Goal: Task Accomplishment & Management: Manage account settings

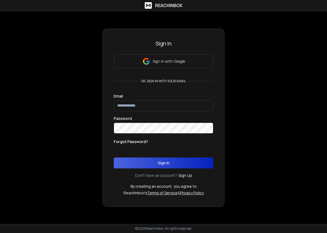
type input "**********"
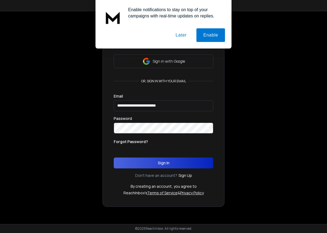
click at [149, 164] on button "Sign In" at bounding box center [164, 162] width 100 height 11
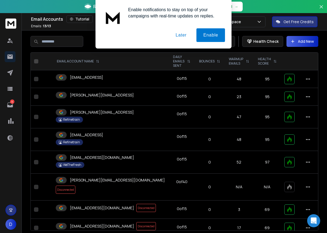
click at [290, 81] on icon at bounding box center [289, 78] width 5 height 5
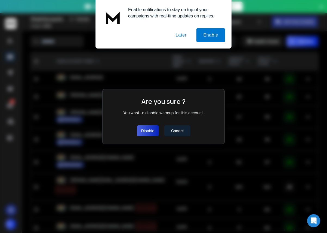
click at [185, 128] on button "Cancel" at bounding box center [177, 130] width 26 height 11
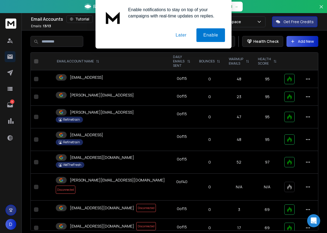
click at [254, 81] on td "95" at bounding box center [267, 79] width 27 height 18
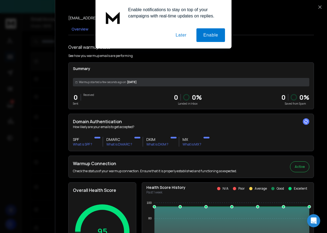
click at [45, 104] on div at bounding box center [163, 116] width 327 height 233
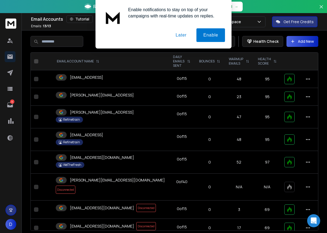
click at [180, 30] on button "Later" at bounding box center [181, 35] width 25 height 14
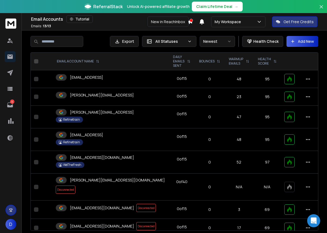
click at [192, 22] on icon at bounding box center [190, 22] width 4 height 4
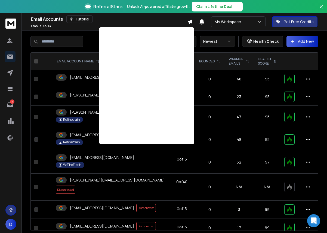
scroll to position [3, 0]
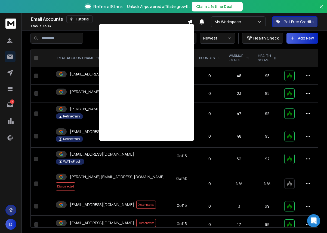
click at [5, 163] on div "4 D" at bounding box center [11, 124] width 22 height 222
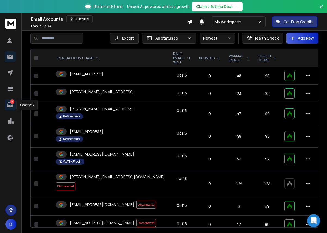
click at [8, 107] on icon at bounding box center [10, 104] width 6 height 5
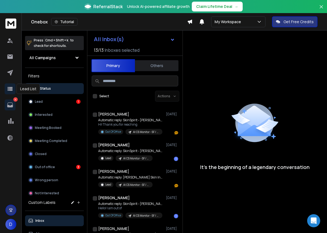
click at [10, 88] on icon at bounding box center [10, 89] width 5 height 4
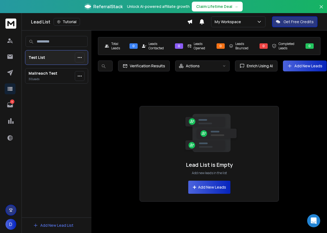
click at [48, 41] on input at bounding box center [57, 41] width 62 height 11
click at [50, 43] on input at bounding box center [57, 41] width 62 height 11
type input "**********"
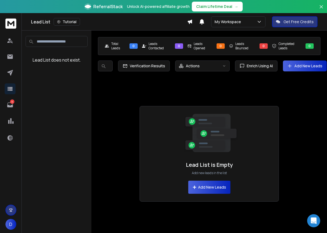
click at [206, 182] on button "Add New Leads" at bounding box center [209, 187] width 42 height 13
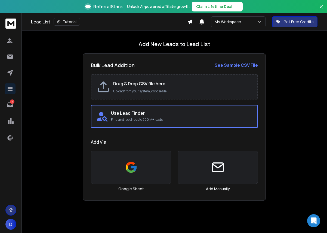
click at [146, 116] on div "Use Lead Finder Find and reach out to 500 M+ leads" at bounding box center [182, 116] width 142 height 13
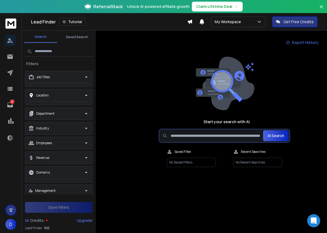
click at [185, 132] on textarea at bounding box center [215, 135] width 89 height 11
paste textarea "*********"
type textarea "*********"
paste textarea "**********"
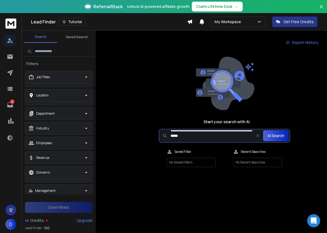
type textarea "**********"
click at [281, 136] on button "AI Search" at bounding box center [276, 135] width 26 height 11
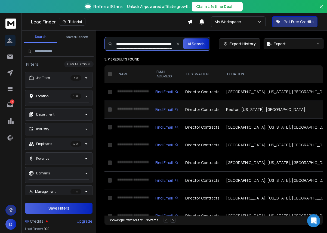
scroll to position [0, 0]
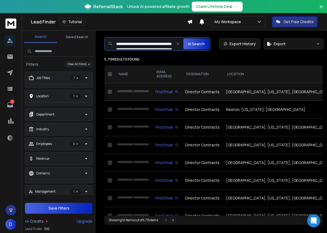
click at [109, 91] on button "button" at bounding box center [110, 92] width 4 height 4
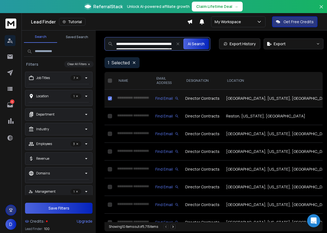
click at [126, 99] on span "******** ********" at bounding box center [133, 98] width 31 height 5
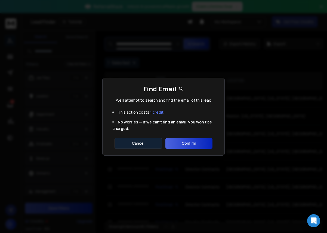
click at [147, 144] on button "Cancel" at bounding box center [139, 143] width 48 height 11
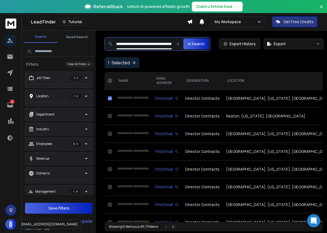
click at [12, 225] on span "D" at bounding box center [10, 224] width 11 height 11
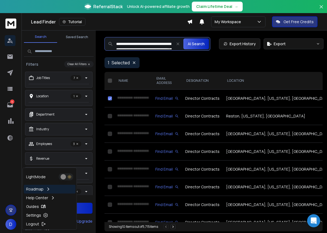
click at [65, 176] on button "button" at bounding box center [66, 176] width 15 height 7
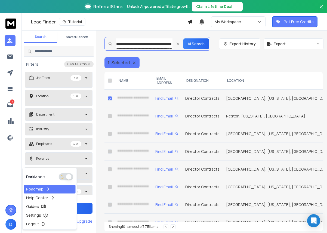
click at [301, 24] on p "Get Free Credits" at bounding box center [299, 21] width 30 height 5
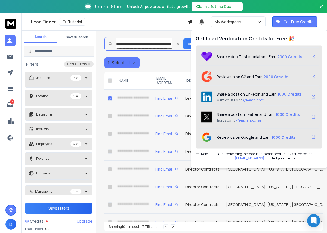
click at [160, 19] on div "Lead Finder Tutorial" at bounding box center [109, 22] width 156 height 8
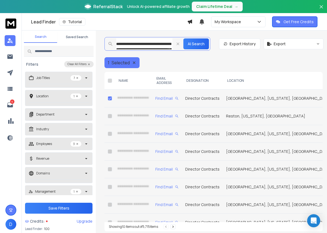
click at [197, 7] on button "Claim Lifetime Deal →" at bounding box center [217, 7] width 51 height 10
click at [110, 116] on button "button" at bounding box center [110, 116] width 4 height 4
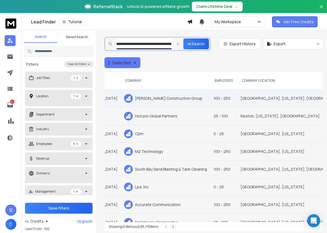
scroll to position [0, 265]
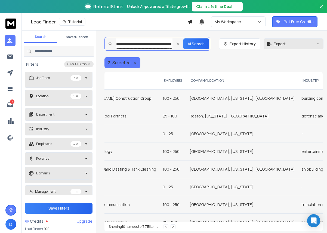
click at [283, 42] on span "Export" at bounding box center [280, 43] width 12 height 5
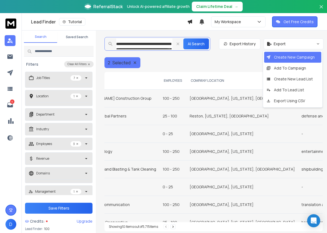
click at [230, 66] on div "**********" at bounding box center [214, 145] width 218 height 217
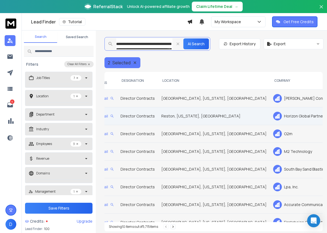
scroll to position [0, 0]
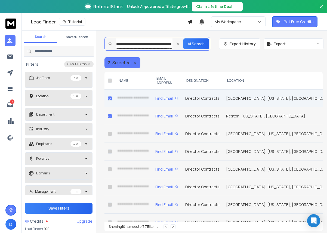
click at [134, 97] on span "******** ********" at bounding box center [133, 98] width 31 height 5
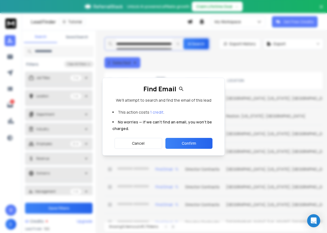
click at [174, 144] on button "Confirm" at bounding box center [189, 143] width 47 height 11
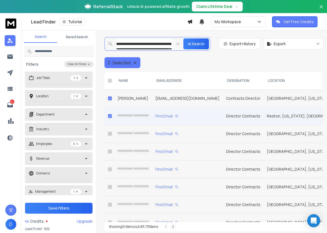
click at [127, 117] on span "******** ********" at bounding box center [133, 115] width 31 height 5
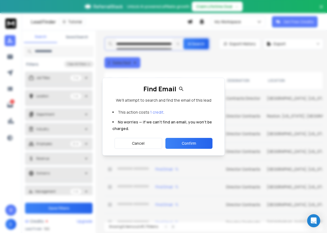
click at [173, 143] on button "Confirm" at bounding box center [189, 143] width 47 height 11
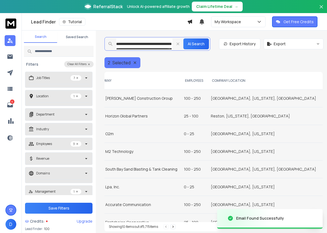
scroll to position [0, 377]
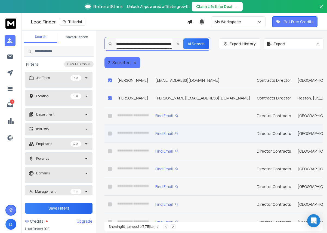
scroll to position [43, 0]
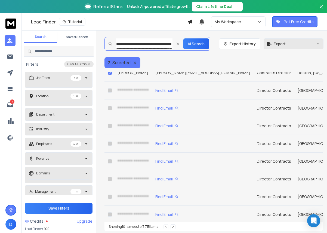
click at [278, 47] on button "Export" at bounding box center [294, 43] width 60 height 11
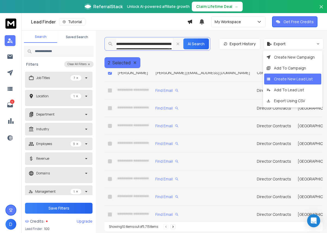
click at [288, 81] on p "Create New Lead List" at bounding box center [293, 79] width 41 height 8
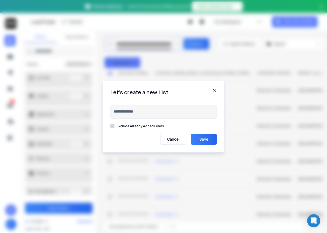
click at [181, 110] on input at bounding box center [163, 112] width 107 height 14
type input "**********"
click at [211, 145] on div "**********" at bounding box center [163, 117] width 123 height 72
click at [155, 127] on label "Exclude Already Added Leads" at bounding box center [140, 126] width 47 height 4
click at [115, 127] on button "Exclude Already Added Leads" at bounding box center [112, 126] width 4 height 4
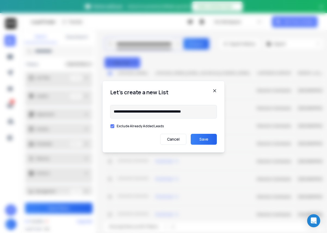
click at [205, 143] on button "Save" at bounding box center [204, 139] width 26 height 11
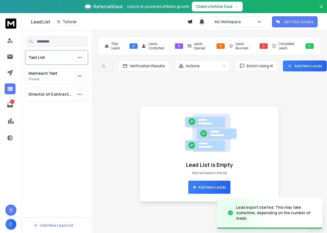
click at [51, 96] on p "Director of Contracts, Construction Consultancies" at bounding box center [51, 93] width 44 height 5
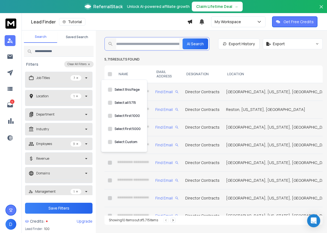
click at [109, 75] on button "Select this Page" at bounding box center [110, 74] width 4 height 4
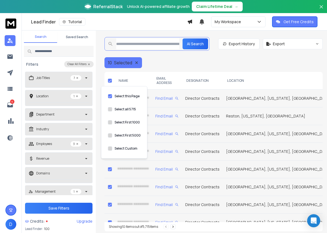
click at [110, 109] on button "Select this Page" at bounding box center [110, 109] width 4 height 4
click at [109, 97] on button "Select this Page" at bounding box center [110, 96] width 4 height 4
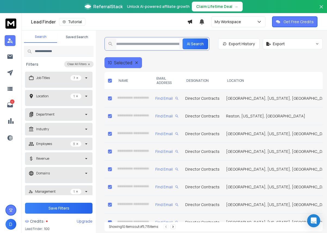
click at [281, 38] on div "AI Search Export History Export" at bounding box center [214, 44] width 218 height 14
click at [281, 47] on button "Export" at bounding box center [293, 43] width 60 height 11
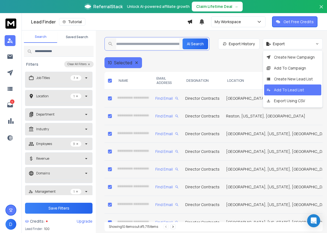
click at [285, 90] on p "Add To Lead List" at bounding box center [289, 90] width 32 height 8
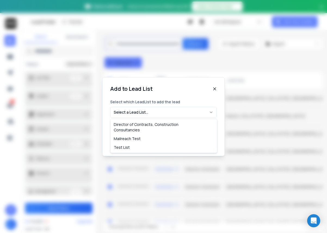
click at [169, 115] on button "Select a Lead List..." at bounding box center [163, 112] width 107 height 11
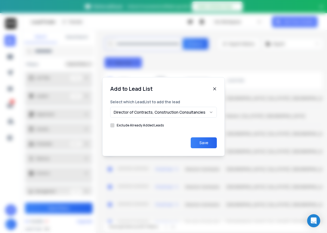
click at [199, 143] on button "Save" at bounding box center [204, 142] width 26 height 11
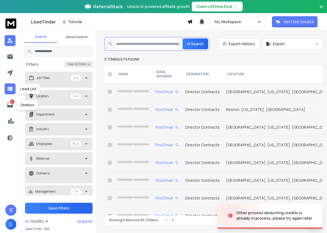
click at [8, 91] on icon at bounding box center [10, 88] width 7 height 7
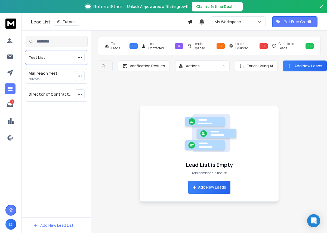
click at [50, 96] on p "Director of Contracts, Construction Consultancies" at bounding box center [51, 93] width 44 height 5
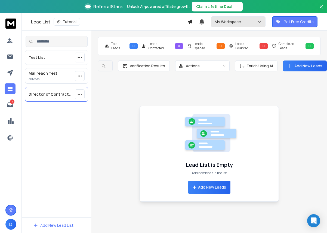
click at [236, 25] on button "My Workspace" at bounding box center [238, 21] width 54 height 11
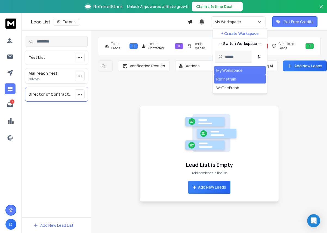
click at [234, 80] on div "Refinetrain" at bounding box center [226, 79] width 20 height 5
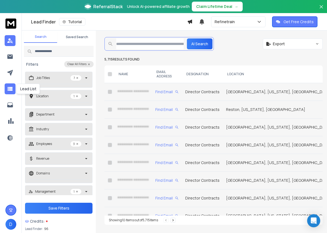
click at [10, 88] on icon at bounding box center [10, 88] width 7 height 7
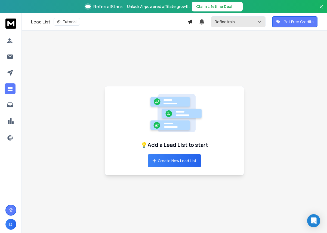
click at [241, 18] on button "Refinetrain" at bounding box center [238, 21] width 54 height 11
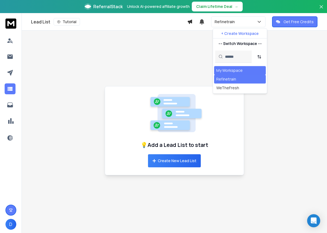
click at [231, 68] on div "My Workspace" at bounding box center [229, 70] width 26 height 5
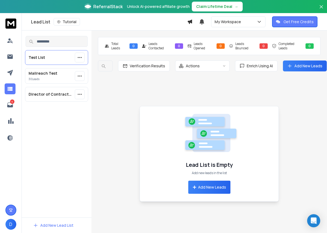
click at [62, 94] on p "Director of Contracts, Construction Consultancies" at bounding box center [51, 93] width 44 height 5
click at [84, 95] on button "button" at bounding box center [80, 94] width 10 height 10
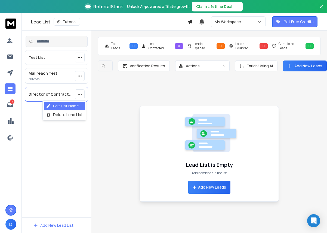
click at [101, 102] on div "Lead List is Empty Add new leads in the list Add New Leads" at bounding box center [209, 153] width 223 height 159
click at [212, 187] on button "Add New Leads" at bounding box center [209, 187] width 42 height 13
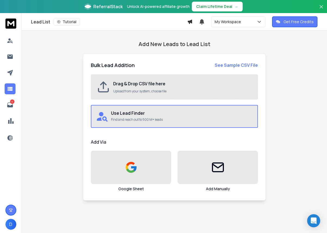
click at [122, 109] on div "Use Lead Finder Find and reach out to 500 M+ leads" at bounding box center [174, 116] width 167 height 23
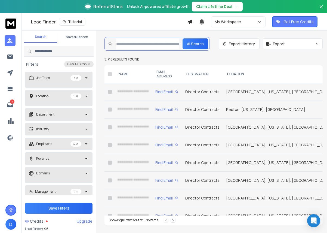
click at [84, 77] on icon at bounding box center [86, 77] width 5 height 5
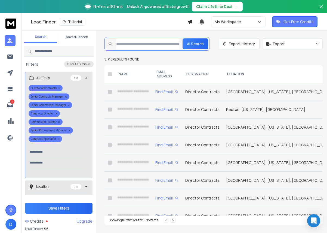
click at [84, 78] on icon at bounding box center [86, 77] width 5 height 5
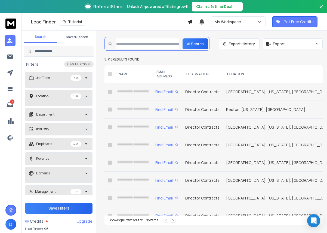
click at [111, 75] on button "button" at bounding box center [110, 74] width 4 height 4
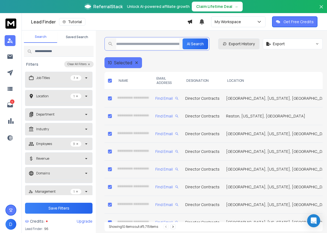
click at [245, 42] on link "Export History" at bounding box center [238, 43] width 41 height 11
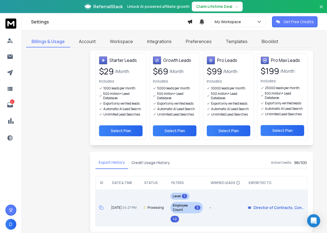
scroll to position [94, 0]
click at [140, 157] on button "Credit Usage History" at bounding box center [150, 163] width 45 height 12
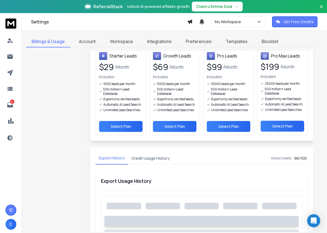
click at [105, 157] on button "Export History" at bounding box center [112, 158] width 33 height 13
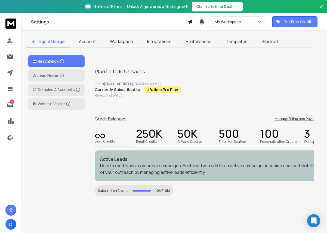
click at [50, 76] on button "Lead Finder" at bounding box center [56, 75] width 56 height 12
click at [44, 60] on button "ReachInbox" at bounding box center [56, 61] width 56 height 12
click at [9, 91] on icon at bounding box center [10, 88] width 7 height 7
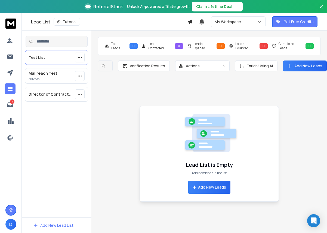
click at [50, 93] on p "Director of Contracts, Construction Consultancies" at bounding box center [51, 93] width 44 height 5
click at [8, 75] on icon at bounding box center [10, 72] width 7 height 7
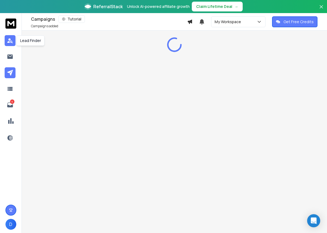
click at [6, 38] on link at bounding box center [10, 40] width 11 height 11
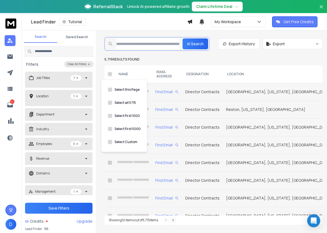
click at [110, 88] on button "Select this Page" at bounding box center [110, 89] width 4 height 4
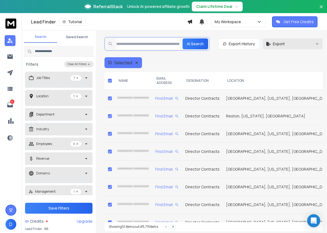
click at [288, 44] on div "Export" at bounding box center [290, 43] width 47 height 5
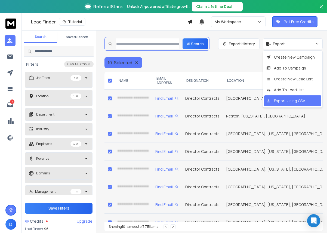
click at [283, 100] on p "Export Using CSV" at bounding box center [289, 101] width 33 height 8
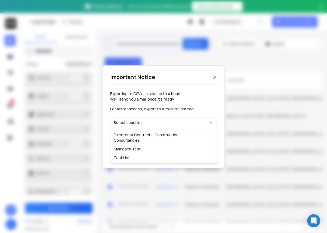
click at [154, 125] on button "Select LeadList" at bounding box center [163, 122] width 107 height 11
click at [213, 77] on icon at bounding box center [215, 77] width 4 height 4
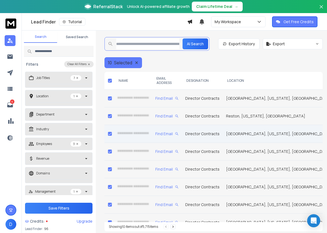
click at [131, 133] on span "******** ********" at bounding box center [133, 133] width 31 height 5
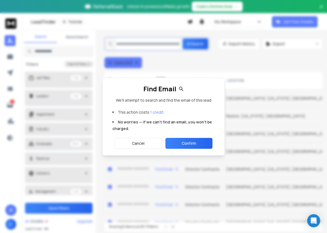
click at [174, 142] on button "Confirm" at bounding box center [189, 143] width 47 height 11
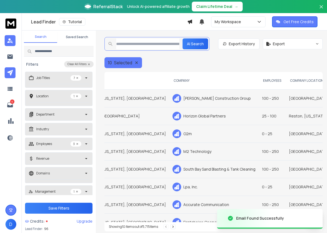
scroll to position [0, 353]
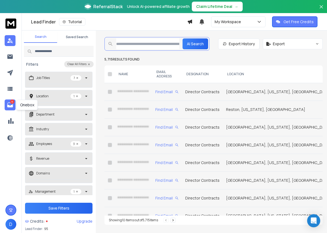
click at [10, 107] on icon at bounding box center [10, 105] width 7 height 7
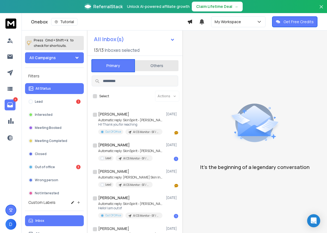
click at [61, 60] on button "All Campaigns" at bounding box center [54, 57] width 59 height 11
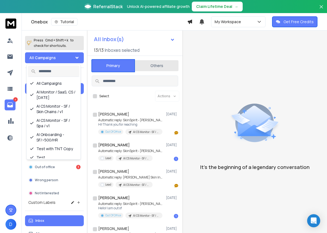
click at [61, 60] on button "All Campaigns" at bounding box center [54, 57] width 59 height 11
click at [10, 56] on icon at bounding box center [10, 56] width 7 height 7
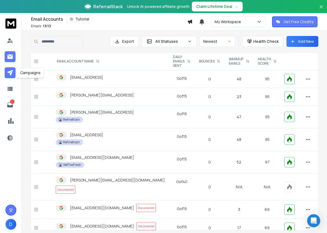
click at [12, 72] on icon at bounding box center [10, 72] width 7 height 7
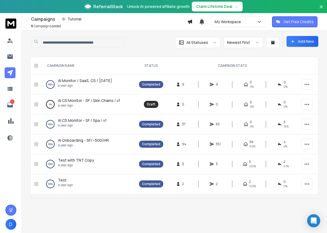
click at [301, 41] on button "Add New" at bounding box center [303, 41] width 32 height 11
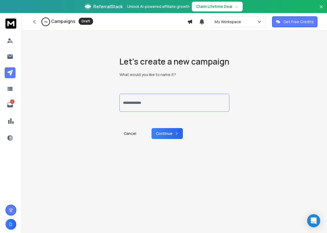
click at [152, 104] on input at bounding box center [175, 103] width 110 height 18
type input "**********"
click at [173, 134] on button "Continue" at bounding box center [167, 133] width 31 height 11
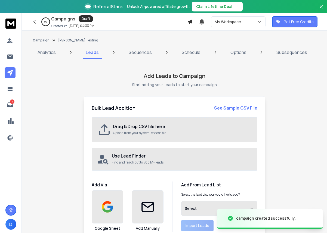
scroll to position [15, 0]
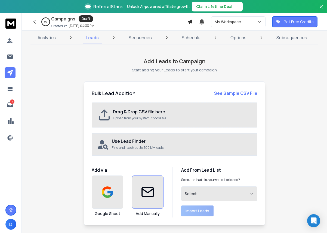
click at [137, 190] on div at bounding box center [148, 191] width 32 height 33
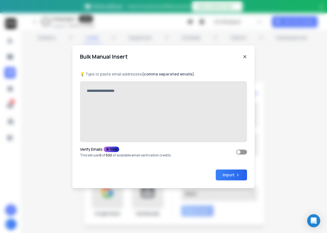
click at [121, 106] on textarea at bounding box center [163, 111] width 167 height 61
type textarea "**********"
click at [244, 149] on button "Verify Emails New This will use 1 of 500 of available email verification credit…" at bounding box center [241, 151] width 11 height 5
click at [242, 149] on button "Verify Emails New This will use 1 of 500 of available email verification credit…" at bounding box center [241, 151] width 11 height 5
click at [234, 172] on button "Import" at bounding box center [231, 174] width 31 height 11
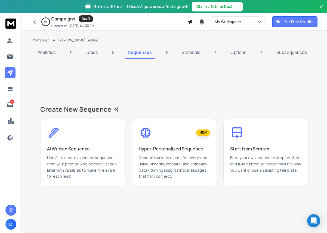
click at [174, 153] on div "NEW Hyper-Personalized Sequence Generate unique emails for every lead using Lin…" at bounding box center [174, 152] width 85 height 67
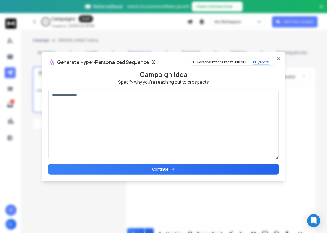
click at [264, 62] on button "Buy More" at bounding box center [261, 61] width 25 height 5
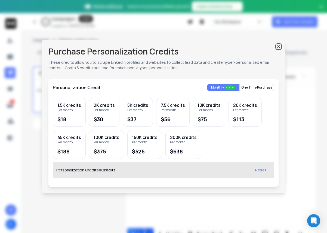
click at [278, 47] on icon "button" at bounding box center [279, 46] width 4 height 4
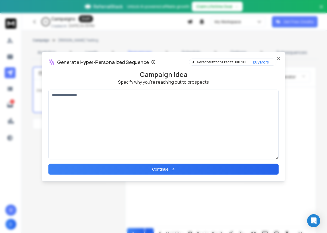
click at [152, 124] on textarea at bounding box center [163, 124] width 230 height 70
type textarea "*"
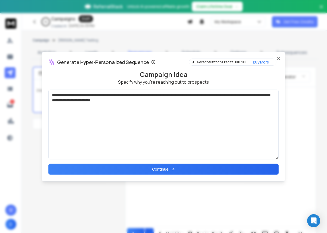
type textarea "**********"
click at [155, 164] on button "Continue" at bounding box center [163, 169] width 230 height 11
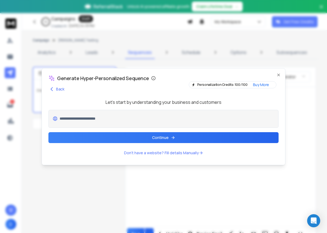
click at [142, 115] on input "url" at bounding box center [163, 119] width 230 height 18
type input "**********"
click at [128, 139] on button "Continue" at bounding box center [163, 137] width 230 height 11
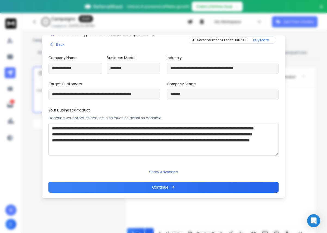
scroll to position [13, 0]
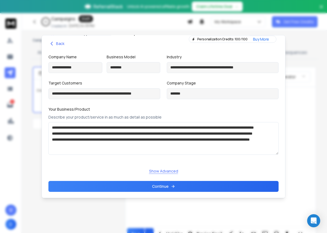
click at [158, 169] on button "Show Advanced" at bounding box center [164, 170] width 38 height 11
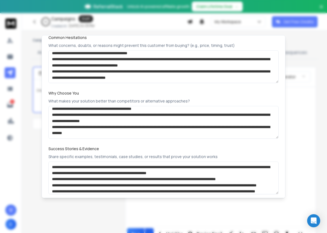
scroll to position [324, 0]
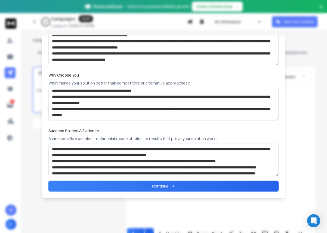
click at [155, 187] on button "Continue" at bounding box center [163, 185] width 230 height 11
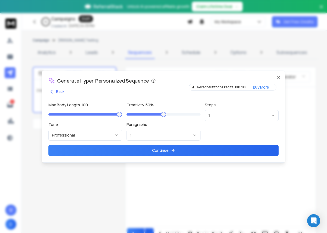
scroll to position [0, 0]
click at [101, 136] on body "ReferralStack Unlock AI-powered affiliate growth Lifetime Deals available! Clai…" at bounding box center [163, 116] width 327 height 233
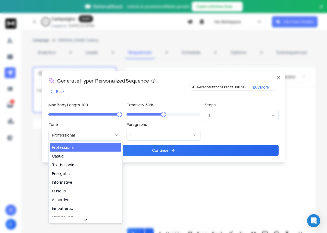
select select "******"
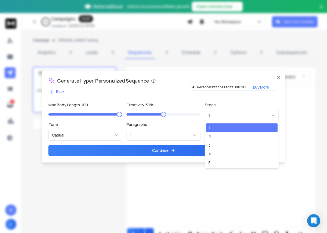
click at [215, 117] on body "ReferralStack Unlock AI-powered affiliate growth Lifetime Deals available! Clai…" at bounding box center [163, 116] width 327 height 233
click at [164, 151] on body "ReferralStack Unlock AI-powered affiliate growth Lifetime Deals available! Clai…" at bounding box center [163, 116] width 327 height 233
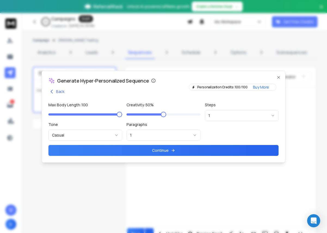
click at [164, 151] on button "Continue" at bounding box center [163, 150] width 230 height 11
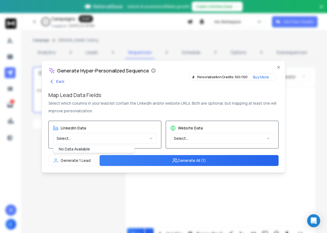
click at [117, 137] on body "ReferralStack Unlock AI-powered affiliate growth Lifetime Deals available! Clai…" at bounding box center [163, 116] width 327 height 233
click at [117, 138] on body "ReferralStack Unlock AI-powered affiliate growth Lifetime Deals available! Clai…" at bounding box center [163, 116] width 327 height 233
click at [146, 140] on body "ReferralStack Unlock AI-powered affiliate growth Lifetime Deals available! Clai…" at bounding box center [163, 116] width 327 height 233
click at [145, 140] on body "ReferralStack Unlock AI-powered affiliate growth Lifetime Deals available! Clai…" at bounding box center [163, 116] width 327 height 233
click at [72, 164] on button "Generate 1 Lead" at bounding box center [71, 160] width 47 height 11
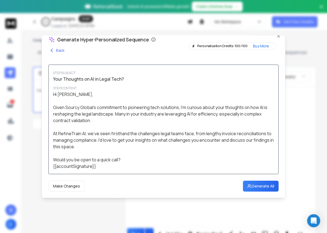
scroll to position [5, 0]
click at [257, 187] on span "Generate All" at bounding box center [263, 185] width 23 height 5
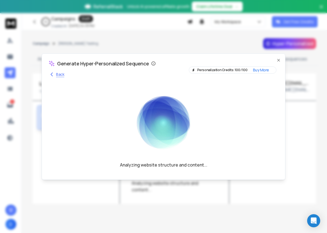
click at [60, 75] on button "Back" at bounding box center [56, 74] width 16 height 11
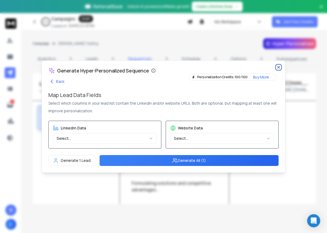
click at [280, 69] on icon "button" at bounding box center [279, 67] width 4 height 4
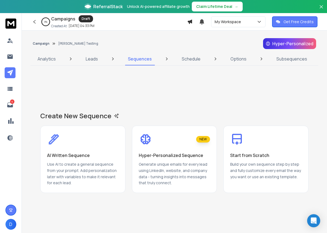
click at [163, 180] on p "Generate unique emails for every lead using LinkedIn, website, and company data…" at bounding box center [175, 173] width 72 height 25
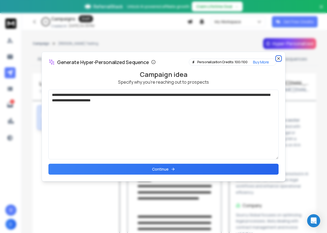
click at [277, 59] on icon "button" at bounding box center [279, 58] width 4 height 4
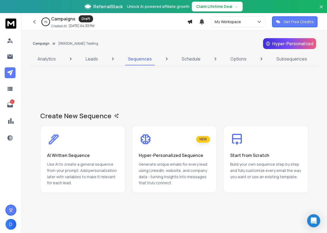
click at [165, 162] on p "Generate unique emails for every lead using LinkedIn, website, and company data…" at bounding box center [175, 173] width 72 height 25
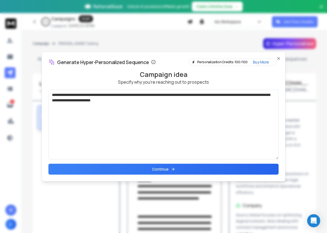
click at [144, 170] on button "Continue" at bounding box center [163, 169] width 230 height 11
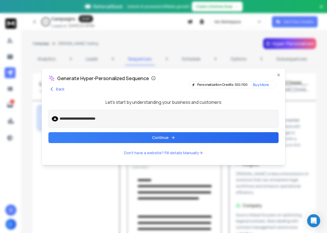
click at [139, 135] on button "Continue" at bounding box center [163, 137] width 230 height 11
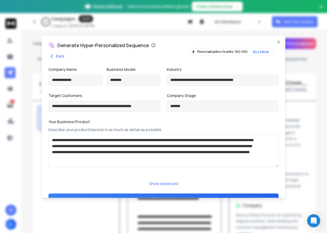
scroll to position [13, 0]
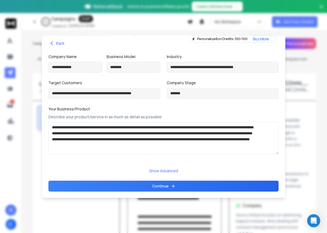
click at [137, 185] on button "Continue" at bounding box center [163, 185] width 230 height 11
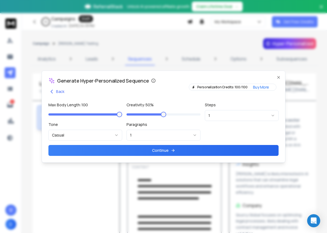
click at [144, 149] on button "Continue" at bounding box center [163, 150] width 230 height 11
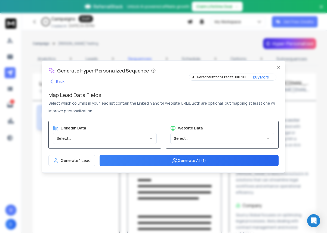
click at [143, 162] on button "Generate All ( 1 )" at bounding box center [189, 160] width 179 height 11
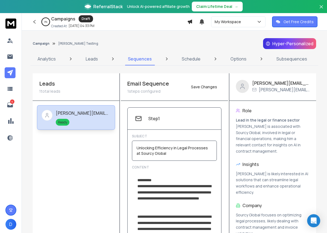
scroll to position [39, 0]
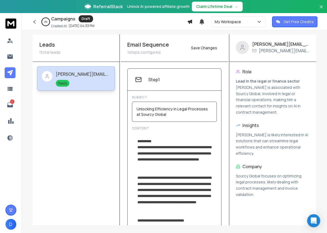
click at [234, 122] on div "Role Lead in the legal or finance sector Daniel Chua is associated with Sourcy …" at bounding box center [273, 132] width 87 height 140
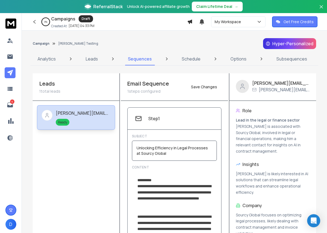
scroll to position [56, 0]
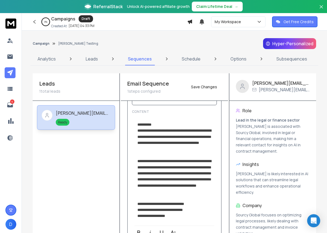
click at [206, 87] on button "Save Changes" at bounding box center [204, 86] width 35 height 11
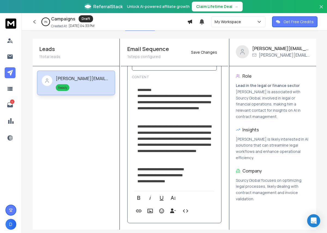
scroll to position [0, 0]
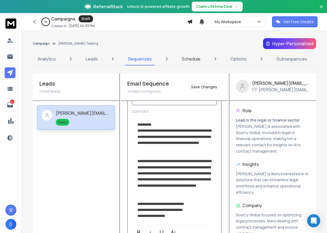
click at [200, 62] on p "Schedule" at bounding box center [191, 59] width 19 height 7
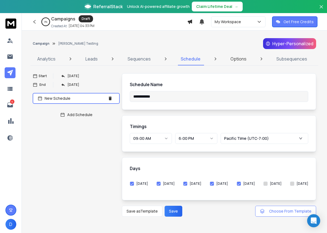
click at [238, 59] on p "Options" at bounding box center [239, 59] width 16 height 7
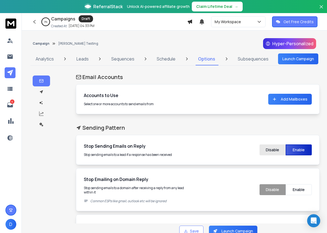
click at [271, 96] on button "Add Mailboxes" at bounding box center [290, 99] width 44 height 11
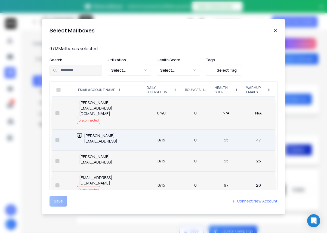
click at [121, 133] on div "[PERSON_NAME][EMAIL_ADDRESS]" at bounding box center [108, 138] width 62 height 11
click at [56, 138] on button "button" at bounding box center [57, 140] width 4 height 4
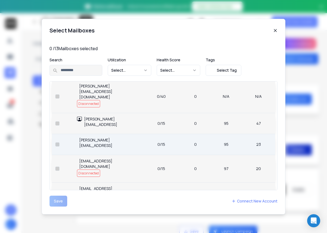
scroll to position [16, 0]
click at [56, 142] on button "button" at bounding box center [57, 144] width 4 height 4
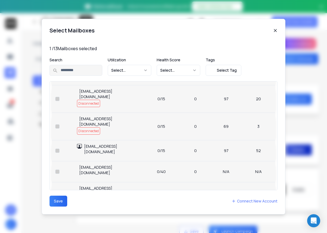
scroll to position [90, 0]
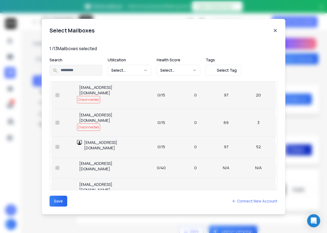
click at [64, 200] on button "Save" at bounding box center [59, 200] width 18 height 11
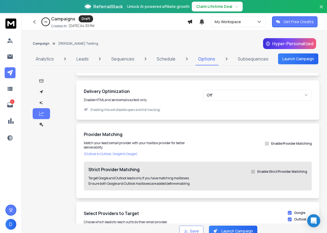
scroll to position [586, 0]
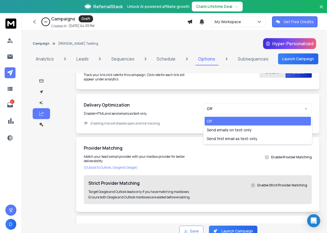
click at [220, 108] on button "Off" at bounding box center [257, 108] width 109 height 11
select select "*"
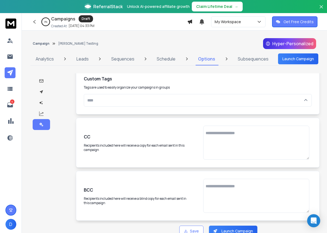
scroll to position [978, 0]
click at [229, 228] on button "Launch Campaign" at bounding box center [233, 230] width 48 height 11
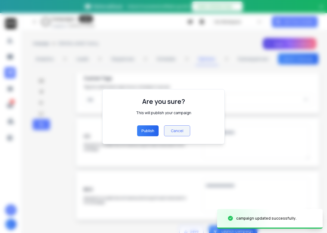
click at [151, 132] on button "Publish" at bounding box center [148, 130] width 22 height 11
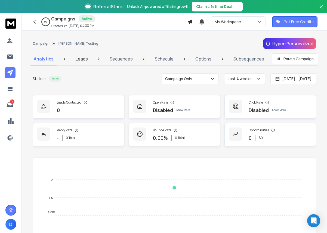
click at [87, 60] on p "Leads" at bounding box center [82, 59] width 12 height 7
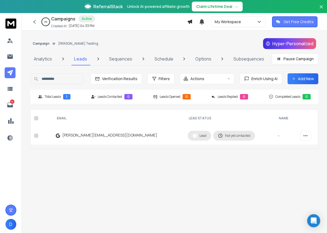
click at [37, 135] on button "button" at bounding box center [36, 135] width 4 height 4
click at [300, 136] on button "button" at bounding box center [305, 136] width 11 height 10
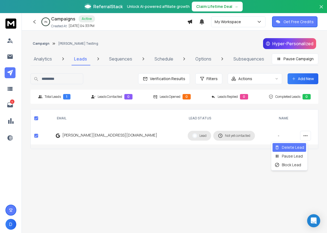
click at [304, 136] on icon "button" at bounding box center [306, 135] width 4 height 1
click at [84, 136] on div "[PERSON_NAME][EMAIL_ADDRESS][DOMAIN_NAME]" at bounding box center [109, 134] width 95 height 5
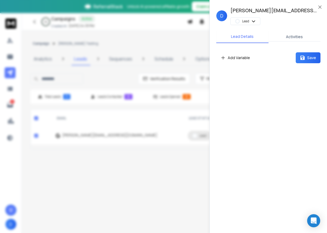
click at [286, 40] on button "Activities" at bounding box center [295, 37] width 52 height 12
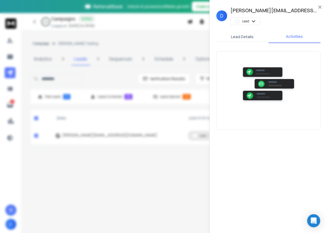
click at [251, 38] on button "Lead Details" at bounding box center [242, 37] width 52 height 12
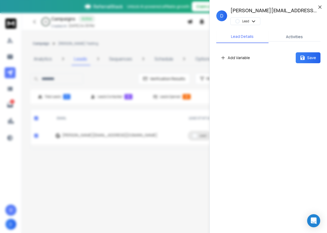
click at [319, 8] on icon "button" at bounding box center [319, 6] width 5 height 5
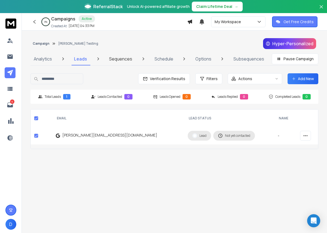
click at [123, 62] on p "Sequences" at bounding box center [120, 59] width 23 height 7
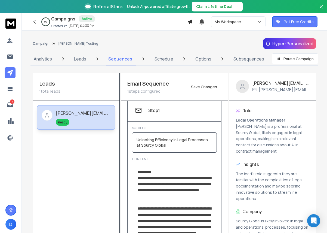
scroll to position [9, 0]
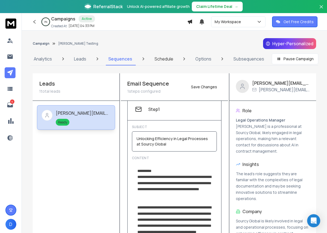
click at [161, 57] on p "Schedule" at bounding box center [164, 59] width 19 height 7
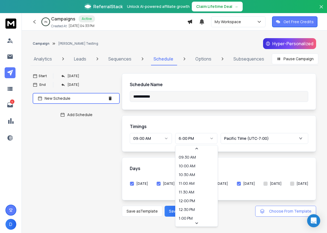
click at [206, 137] on button "6:00 PM" at bounding box center [196, 138] width 42 height 11
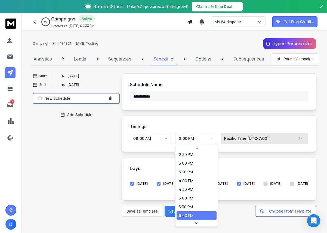
click at [248, 136] on p "Pacific Time (UTC-7:00)" at bounding box center [247, 138] width 47 height 5
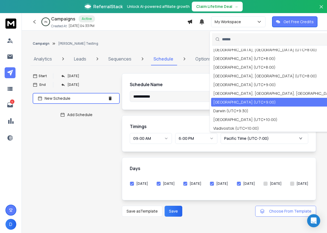
scroll to position [540, 0]
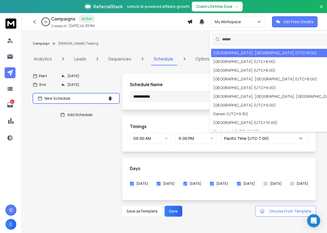
click at [260, 53] on div "[GEOGRAPHIC_DATA], [GEOGRAPHIC_DATA] (UTC+8:00)" at bounding box center [265, 52] width 104 height 5
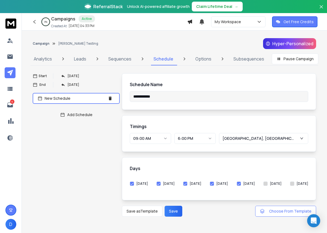
click at [177, 210] on button "Save" at bounding box center [174, 211] width 18 height 11
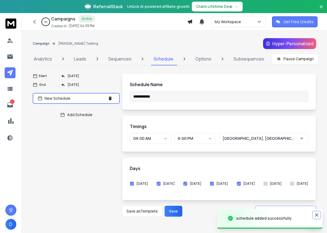
click at [318, 214] on icon "Notifications (F8)" at bounding box center [316, 214] width 5 height 5
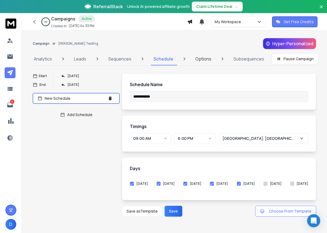
click at [203, 54] on link "Options" at bounding box center [203, 58] width 23 height 13
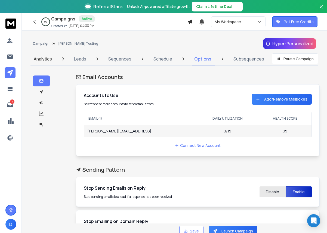
click at [48, 60] on p "Analytics" at bounding box center [43, 59] width 18 height 7
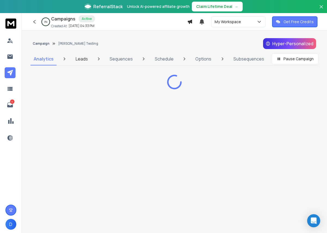
click at [84, 58] on p "Leads" at bounding box center [82, 59] width 12 height 7
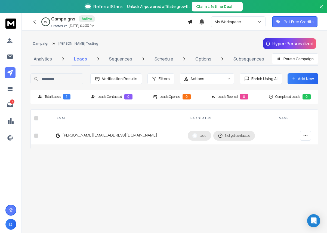
click at [303, 134] on icon "button" at bounding box center [305, 135] width 5 height 5
click at [38, 137] on button "button" at bounding box center [36, 135] width 4 height 4
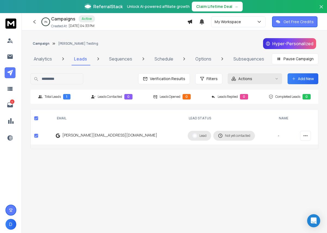
click at [240, 82] on button "Actions" at bounding box center [255, 78] width 54 height 11
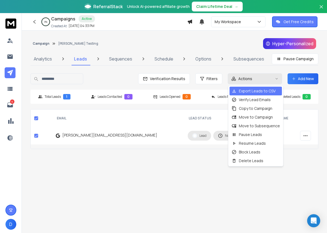
click at [240, 80] on p "Actions" at bounding box center [246, 78] width 14 height 5
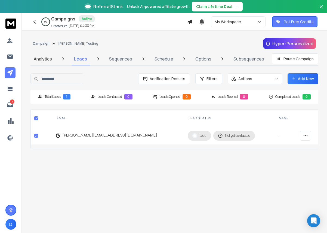
click at [51, 59] on p "Analytics" at bounding box center [43, 59] width 18 height 7
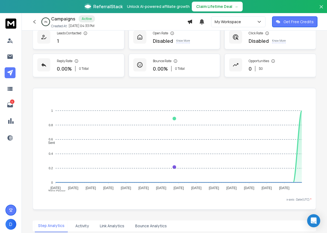
scroll to position [71, 0]
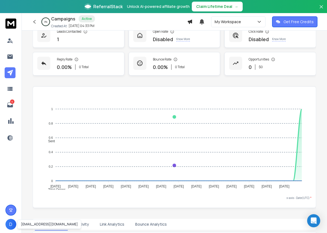
click at [9, 222] on span "D" at bounding box center [10, 224] width 11 height 11
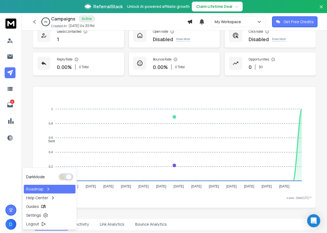
click at [280, 21] on icon "button" at bounding box center [278, 22] width 4 height 4
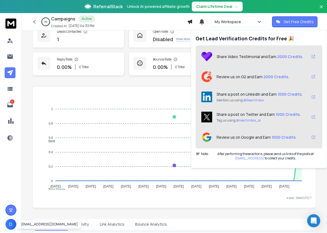
click at [11, 228] on span "D" at bounding box center [10, 224] width 11 height 11
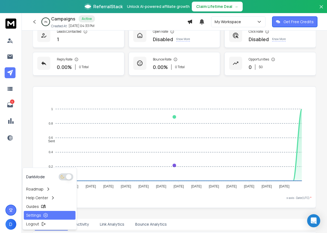
click at [49, 216] on div "Settings" at bounding box center [50, 215] width 52 height 9
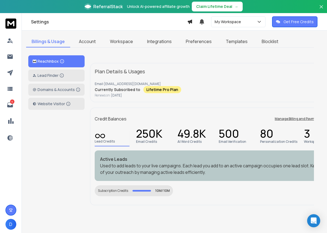
click at [269, 138] on p "80" at bounding box center [266, 135] width 13 height 8
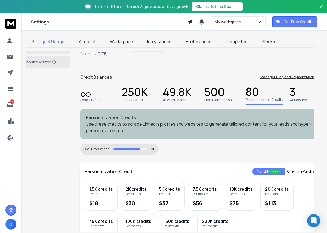
scroll to position [94, 14]
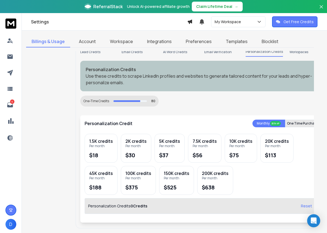
click at [300, 120] on button "One Time Purchase" at bounding box center [302, 124] width 35 height 8
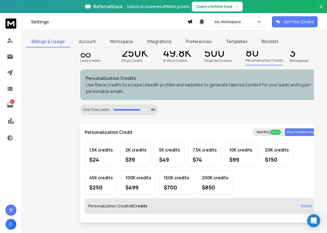
click at [276, 130] on div "20% off" at bounding box center [275, 132] width 11 height 5
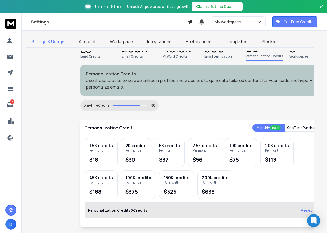
scroll to position [94, 14]
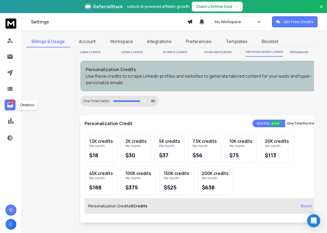
click at [11, 105] on icon at bounding box center [10, 104] width 6 height 5
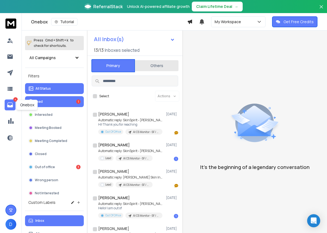
click at [60, 104] on button "Lead 1" at bounding box center [54, 101] width 59 height 11
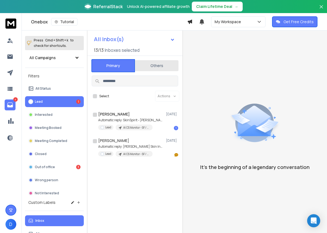
click at [146, 67] on button "Others" at bounding box center [157, 66] width 44 height 12
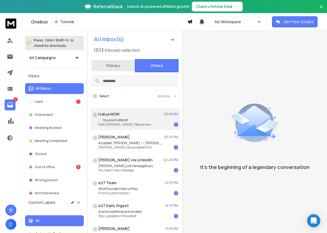
click at [128, 123] on p "Hello [PERSON_NAME], We are very" at bounding box center [124, 124] width 53 height 4
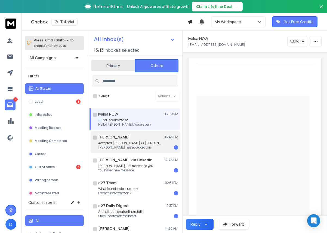
scroll to position [14, 0]
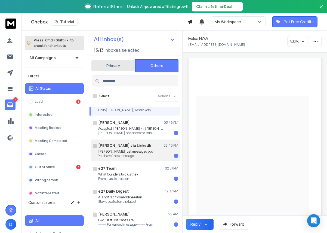
click at [137, 152] on p "[PERSON_NAME] just messaged you" at bounding box center [125, 151] width 55 height 4
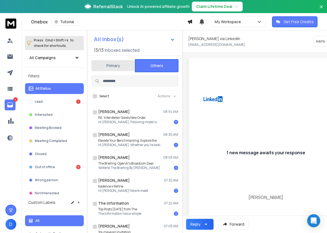
scroll to position [164, 0]
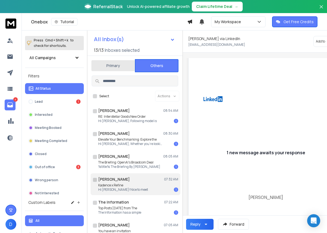
click at [139, 182] on div "[PERSON_NAME] 07:32 AM Kadence x Refine Hi [PERSON_NAME]! Nice to meet 1" at bounding box center [138, 183] width 80 height 15
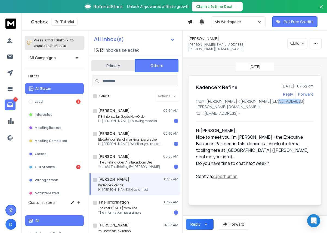
drag, startPoint x: 265, startPoint y: 96, endPoint x: 286, endPoint y: 96, distance: 20.4
click at [286, 99] on p "from: [PERSON_NAME] <[PERSON_NAME][EMAIL_ADDRESS][PERSON_NAME][DOMAIN_NAME]>" at bounding box center [255, 104] width 118 height 11
copy p "[DOMAIN_NAME]"
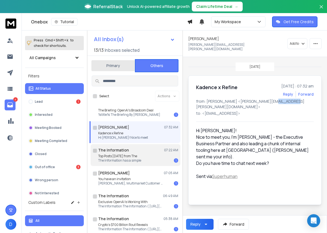
scroll to position [217, 0]
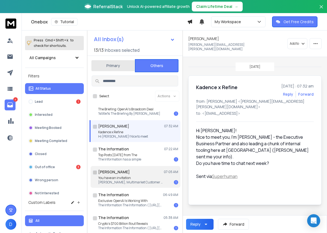
click at [135, 169] on div "[PERSON_NAME] 07:05 AM" at bounding box center [138, 171] width 80 height 5
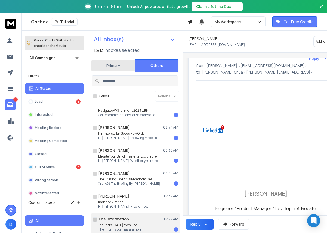
scroll to position [0, 0]
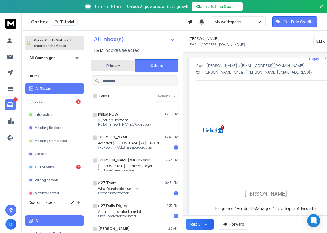
click at [115, 64] on button "Primary" at bounding box center [113, 66] width 44 height 12
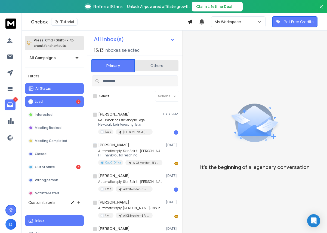
click at [53, 101] on button "Lead 2" at bounding box center [54, 101] width 59 height 11
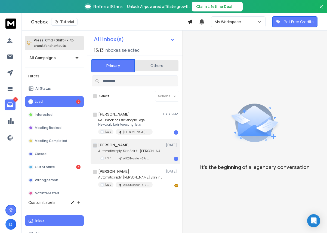
click at [157, 146] on div "[PERSON_NAME] [DATE]" at bounding box center [138, 144] width 80 height 5
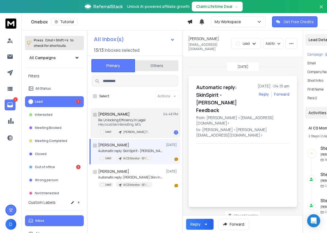
click at [159, 124] on div "Re: Unlocking Efficiency in Legal Hey could be interesting, let's Lead [PERSON_…" at bounding box center [138, 126] width 80 height 17
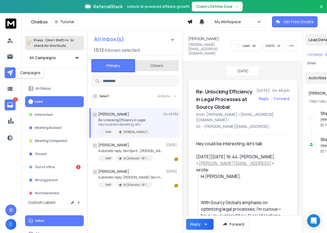
click at [11, 72] on icon at bounding box center [10, 72] width 7 height 7
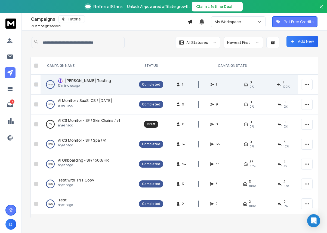
click at [105, 86] on div "100 % [PERSON_NAME] Testing 17 minutes ago" at bounding box center [88, 84] width 84 height 13
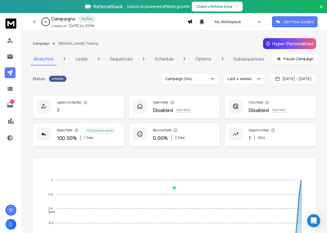
click at [299, 45] on div "Hyper-Personalized" at bounding box center [289, 43] width 53 height 11
click at [277, 44] on div "Hyper-Personalized" at bounding box center [289, 43] width 53 height 11
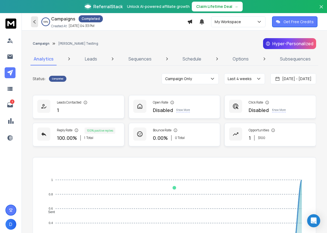
click at [34, 20] on icon at bounding box center [34, 21] width 5 height 5
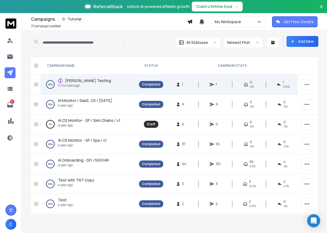
click at [309, 87] on icon "button" at bounding box center [306, 84] width 5 height 5
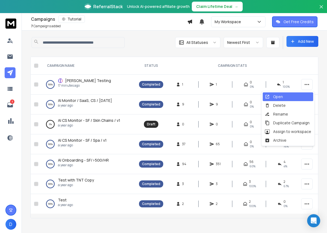
click at [144, 47] on div at bounding box center [102, 42] width 144 height 13
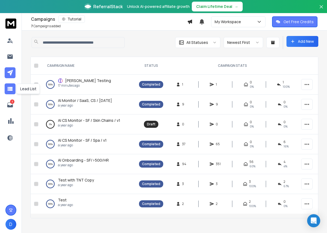
click at [9, 87] on icon at bounding box center [10, 89] width 5 height 4
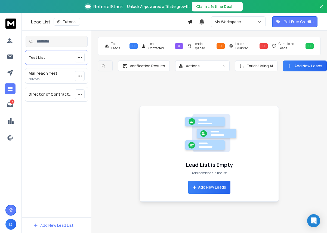
click at [54, 95] on p "Director of Contracts, Construction Consultancies" at bounding box center [51, 93] width 44 height 5
click at [48, 78] on p "30 Lead s" at bounding box center [43, 79] width 29 height 4
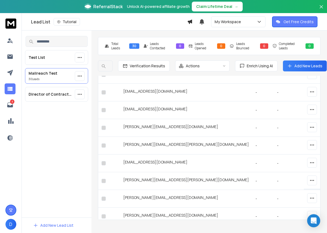
scroll to position [75, 0]
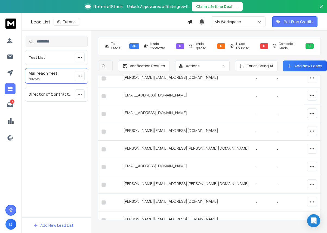
click at [148, 94] on div "[EMAIL_ADDRESS][DOMAIN_NAME]" at bounding box center [186, 96] width 126 height 8
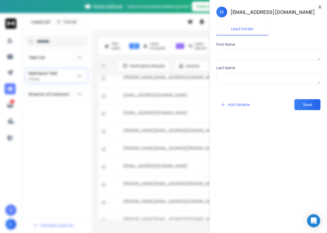
click at [321, 8] on icon "button" at bounding box center [319, 6] width 5 height 5
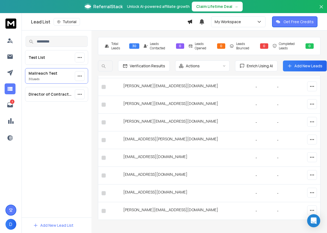
scroll to position [408, 0]
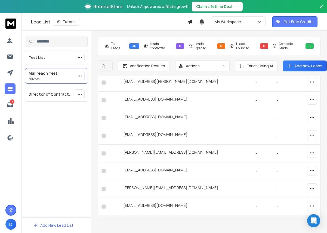
click at [53, 91] on p "Director of Contracts, Construction Consultancies" at bounding box center [51, 93] width 44 height 5
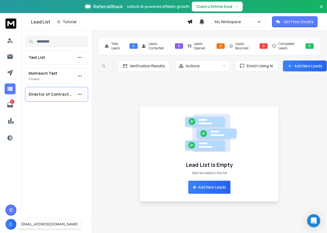
click at [10, 222] on span "D" at bounding box center [10, 224] width 11 height 11
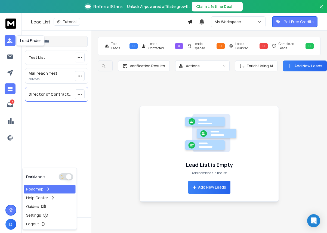
click at [11, 43] on icon at bounding box center [10, 40] width 7 height 7
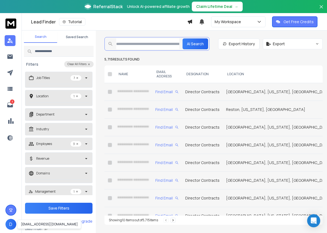
click at [10, 225] on span "D" at bounding box center [10, 224] width 11 height 11
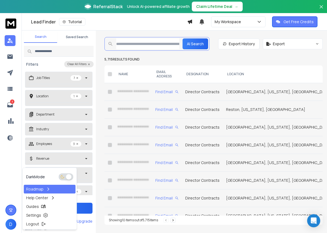
click at [12, 183] on div "3 D" at bounding box center [11, 124] width 22 height 222
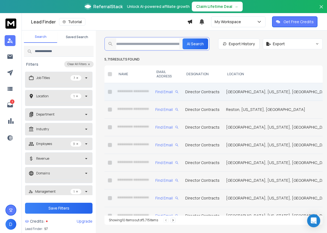
click at [111, 91] on button "button" at bounding box center [110, 92] width 4 height 4
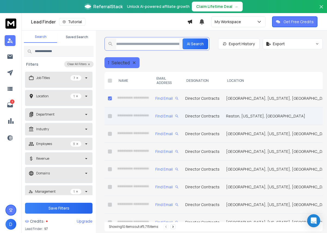
click at [112, 116] on div at bounding box center [111, 116] width 7 height 4
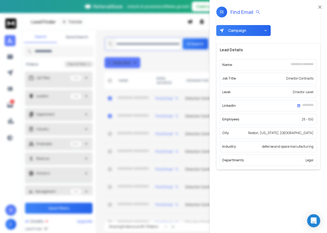
click at [108, 129] on div at bounding box center [163, 116] width 327 height 233
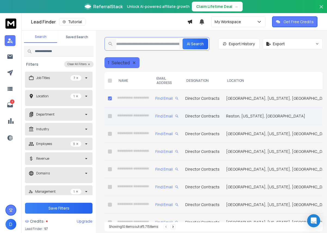
click at [109, 116] on button "button" at bounding box center [110, 116] width 4 height 4
click at [111, 134] on button "button" at bounding box center [110, 134] width 4 height 4
click at [290, 40] on button "Export" at bounding box center [293, 43] width 60 height 11
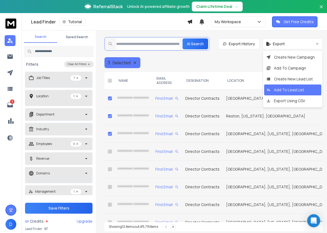
click at [284, 89] on p "Add To Lead List" at bounding box center [289, 90] width 32 height 8
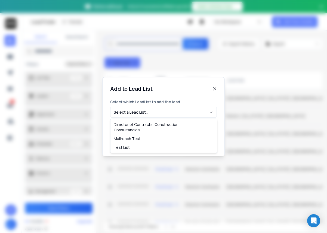
click at [181, 113] on button "Select a Lead List..." at bounding box center [163, 112] width 107 height 11
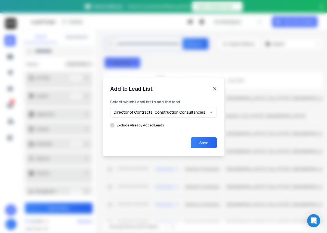
click at [200, 141] on button "Save" at bounding box center [204, 142] width 26 height 11
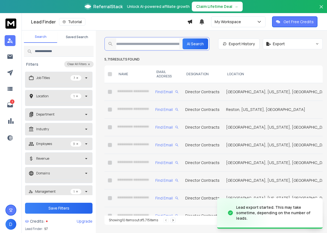
click at [9, 224] on span "D" at bounding box center [10, 224] width 11 height 11
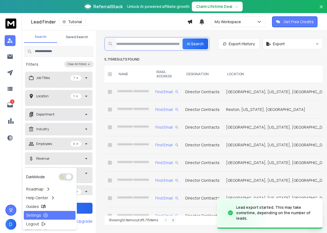
click at [39, 215] on p "Settings" at bounding box center [33, 214] width 15 height 5
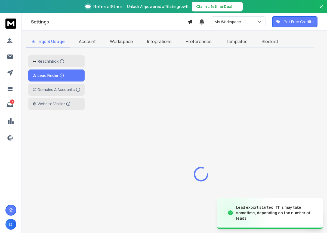
click at [51, 78] on button "Lead Finder" at bounding box center [56, 75] width 56 height 12
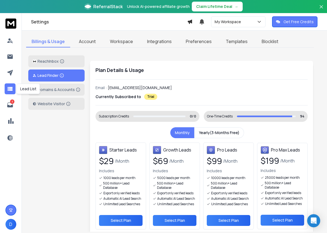
click at [10, 90] on icon at bounding box center [10, 89] width 5 height 4
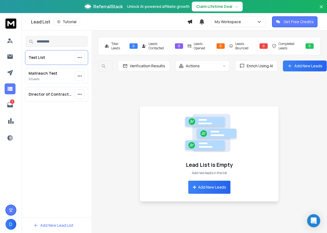
click at [46, 97] on p "Director of Contracts, Construction Consultancies" at bounding box center [51, 93] width 44 height 5
click at [147, 66] on span "Verification Results" at bounding box center [147, 65] width 38 height 5
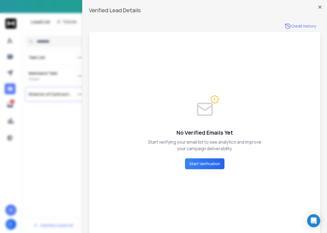
click at [319, 8] on icon "button" at bounding box center [320, 7] width 3 height 3
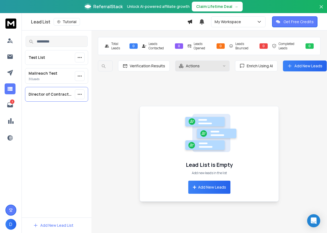
click at [201, 64] on div "Actions" at bounding box center [199, 65] width 41 height 5
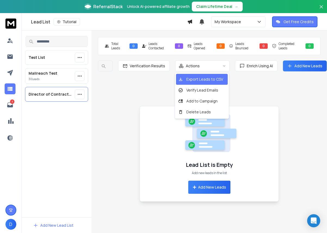
click at [159, 88] on div "Lead List is Empty Add new leads in the list Add New Leads" at bounding box center [209, 153] width 223 height 159
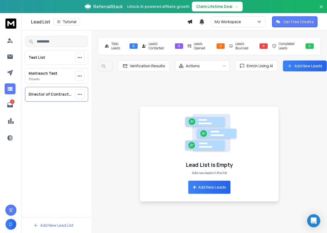
click at [297, 58] on div "Total Leads 0 Leads Contacted 0 Leads Opened 0 Leads Bounced 0 Completed Leads …" at bounding box center [209, 52] width 236 height 45
click at [299, 69] on button "Add New Leads" at bounding box center [305, 65] width 44 height 11
click at [293, 68] on link "Add New Leads" at bounding box center [305, 65] width 35 height 5
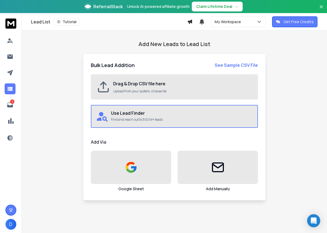
click at [147, 119] on p "Find and reach out to 500 M+ leads" at bounding box center [182, 119] width 142 height 4
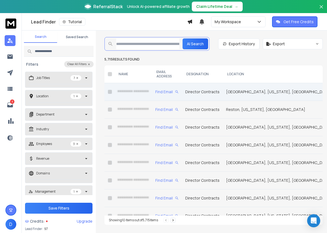
click at [109, 90] on button "button" at bounding box center [110, 92] width 4 height 4
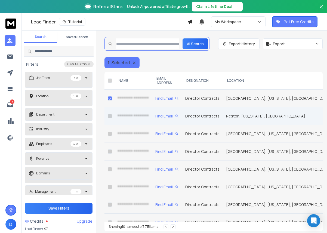
click at [108, 114] on button "button" at bounding box center [110, 116] width 4 height 4
click at [112, 136] on td at bounding box center [110, 134] width 10 height 18
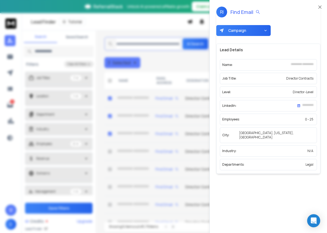
click at [142, 128] on div at bounding box center [163, 116] width 327 height 233
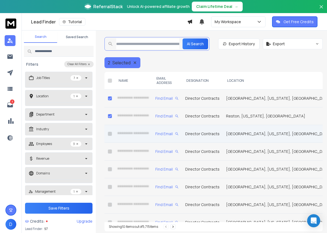
click at [110, 133] on button "button" at bounding box center [110, 134] width 4 height 4
click at [276, 47] on button "Export" at bounding box center [293, 43] width 60 height 11
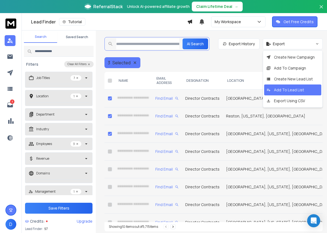
click at [287, 92] on p "Add To Lead List" at bounding box center [289, 90] width 32 height 8
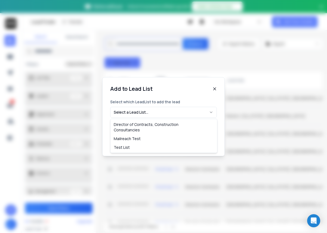
click at [187, 116] on button "Select a Lead List..." at bounding box center [163, 112] width 107 height 11
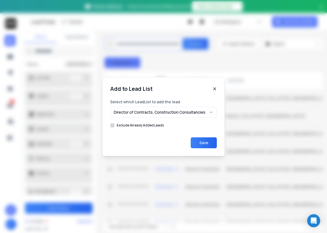
click at [200, 142] on button "Save" at bounding box center [204, 142] width 26 height 11
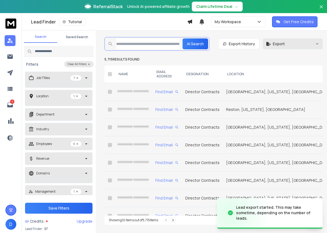
click at [290, 49] on button "Export" at bounding box center [293, 43] width 60 height 11
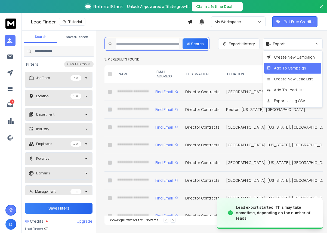
click at [293, 68] on p "Add To Campaign" at bounding box center [290, 68] width 34 height 8
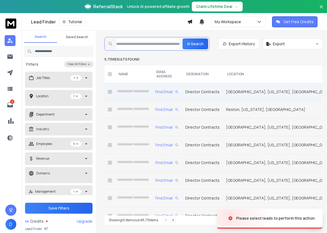
click at [111, 92] on button "button" at bounding box center [110, 92] width 4 height 4
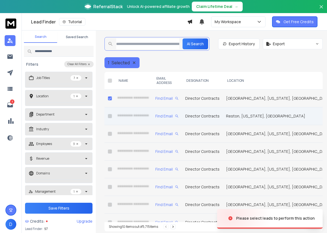
click at [109, 115] on button "button" at bounding box center [110, 116] width 4 height 4
click at [111, 134] on button "button" at bounding box center [110, 134] width 4 height 4
click at [300, 44] on div "Export" at bounding box center [290, 43] width 47 height 5
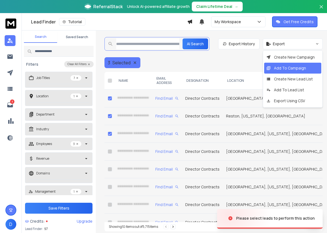
click at [292, 66] on p "Add To Campaign" at bounding box center [290, 68] width 34 height 8
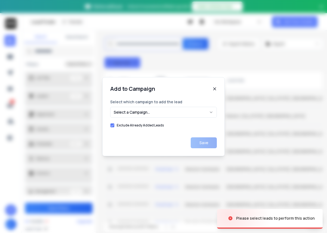
click at [185, 113] on button "Select a Campaign..." at bounding box center [163, 112] width 107 height 11
click at [204, 144] on button "Save" at bounding box center [204, 142] width 26 height 11
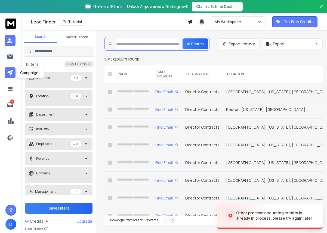
click at [7, 75] on icon at bounding box center [10, 72] width 7 height 7
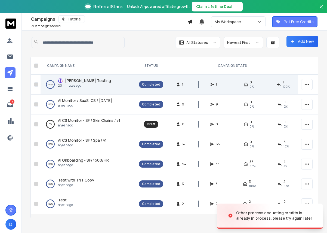
click at [109, 89] on div "100 % [PERSON_NAME] Testing 20 minutes ago" at bounding box center [88, 84] width 84 height 13
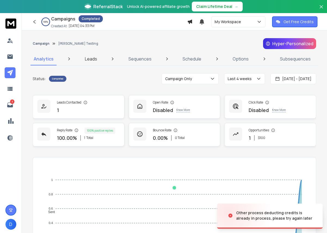
click at [86, 59] on p "Leads" at bounding box center [91, 59] width 12 height 7
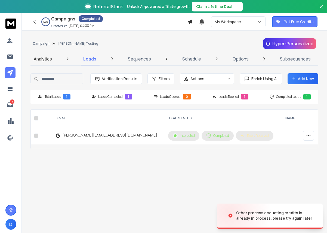
click at [48, 54] on link "Analytics" at bounding box center [42, 58] width 25 height 13
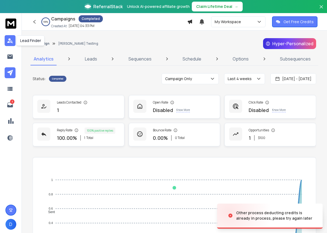
click at [10, 41] on icon at bounding box center [9, 42] width 5 height 3
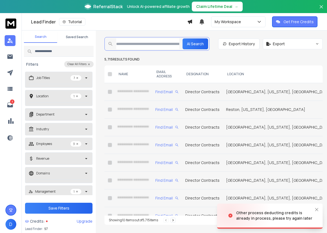
click at [226, 215] on div "Other process deducting credits is already in process, please try again later" at bounding box center [272, 215] width 101 height 24
click at [229, 215] on icon "Notifications (F8)" at bounding box center [231, 215] width 4 height 4
click at [111, 157] on td at bounding box center [110, 163] width 10 height 18
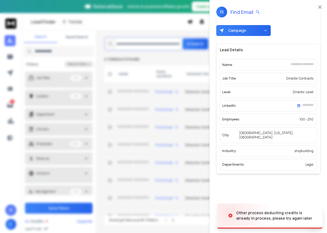
click at [108, 152] on div at bounding box center [163, 116] width 327 height 233
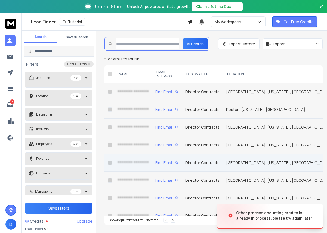
click at [106, 163] on td at bounding box center [110, 163] width 10 height 18
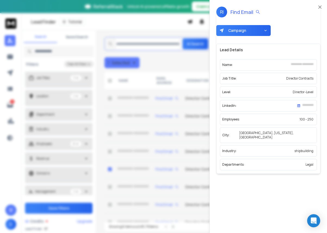
click at [265, 33] on button "Campaign" at bounding box center [243, 30] width 54 height 11
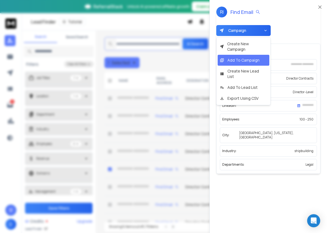
click at [254, 63] on p "Add To Campaign" at bounding box center [244, 60] width 34 height 8
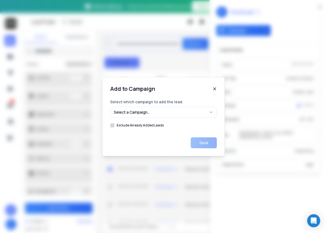
click at [179, 111] on button "Select a Campaign..." at bounding box center [163, 112] width 107 height 11
click at [202, 140] on button "Save" at bounding box center [204, 142] width 26 height 11
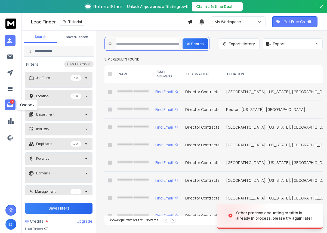
click at [9, 101] on link "3" at bounding box center [10, 104] width 11 height 11
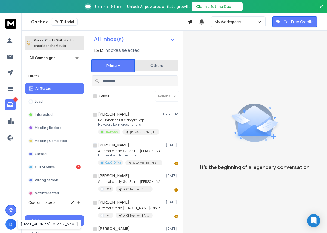
click at [10, 226] on span "D" at bounding box center [10, 224] width 11 height 11
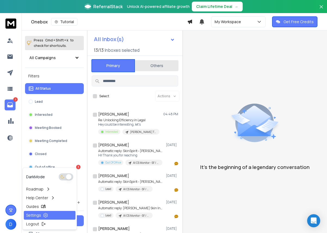
click at [35, 215] on p "Settings" at bounding box center [33, 214] width 15 height 5
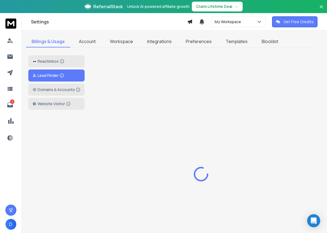
click at [54, 75] on button "Lead Finder" at bounding box center [56, 75] width 56 height 12
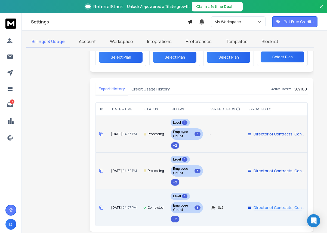
scroll to position [167, 0]
click at [272, 205] on p "Director of Contracts, Construction Consultancies" at bounding box center [279, 207] width 51 height 5
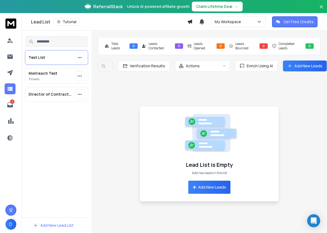
click at [36, 95] on p "Director of Contracts, Construction Consultancies" at bounding box center [51, 93] width 44 height 5
click at [78, 90] on button "button" at bounding box center [80, 94] width 10 height 10
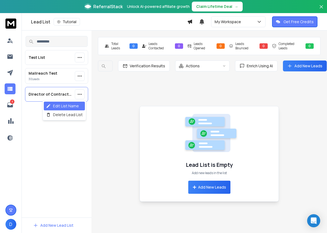
click at [111, 110] on div "Lead List is Empty Add new leads in the list Add New Leads" at bounding box center [209, 154] width 223 height 96
click at [9, 106] on icon at bounding box center [10, 104] width 6 height 5
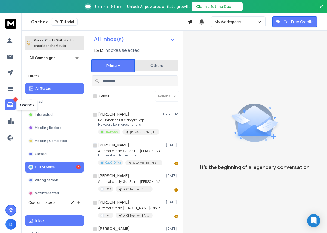
click at [42, 163] on button "Out of office 3" at bounding box center [54, 166] width 59 height 11
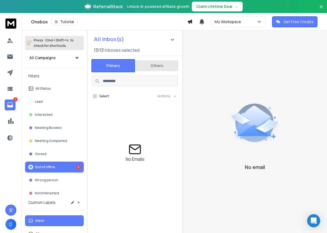
scroll to position [57, 0]
click at [150, 69] on button "Others" at bounding box center [157, 66] width 44 height 12
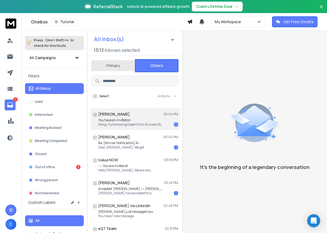
click at [131, 120] on p "You have an invitation" at bounding box center [130, 120] width 65 height 4
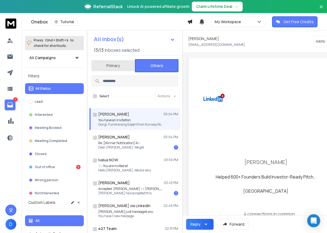
scroll to position [82, 0]
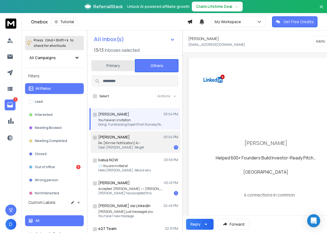
click at [151, 137] on div "[PERSON_NAME] 05:04 PM" at bounding box center [138, 136] width 80 height 5
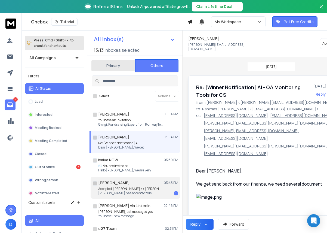
click at [150, 184] on div "[PERSON_NAME] 03:45 PM" at bounding box center [138, 182] width 80 height 5
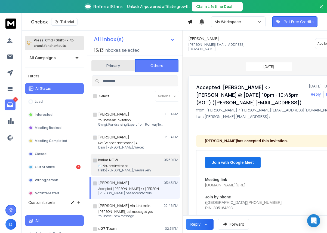
scroll to position [38, 0]
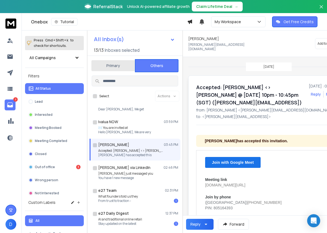
click at [126, 66] on button "Primary" at bounding box center [113, 66] width 44 height 12
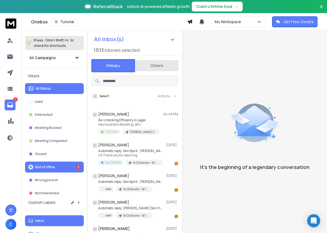
click at [60, 168] on button "Out of office 3" at bounding box center [54, 166] width 59 height 11
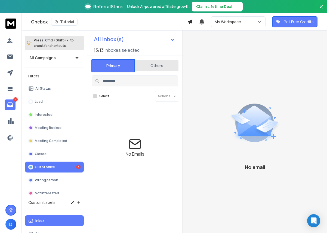
scroll to position [0, 0]
click at [8, 92] on link at bounding box center [10, 88] width 11 height 11
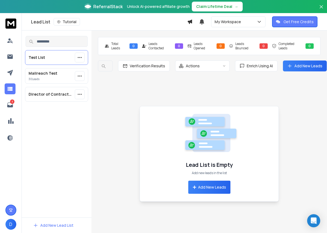
click at [56, 91] on div "Director of Contracts, Construction Consultancies" at bounding box center [56, 94] width 63 height 15
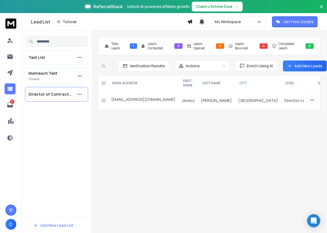
click at [103, 102] on button "button" at bounding box center [104, 100] width 4 height 4
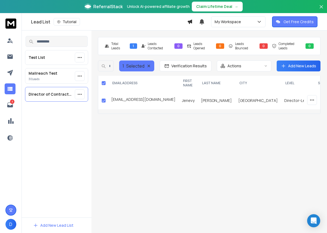
click at [104, 101] on button "button" at bounding box center [104, 100] width 4 height 4
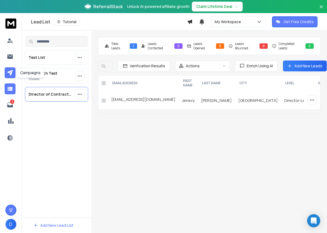
click at [9, 69] on link at bounding box center [10, 72] width 11 height 11
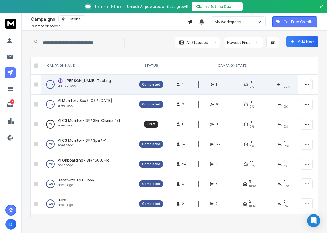
click at [115, 85] on div "100 % [PERSON_NAME] Testing an hour ago" at bounding box center [88, 84] width 84 height 13
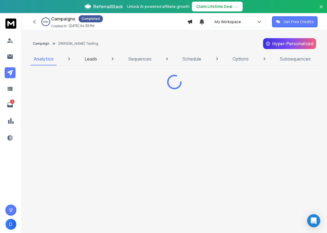
click at [91, 59] on p "Leads" at bounding box center [91, 59] width 12 height 7
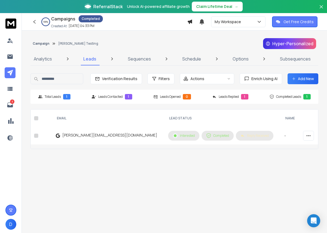
click at [299, 76] on button "Add New" at bounding box center [303, 78] width 31 height 11
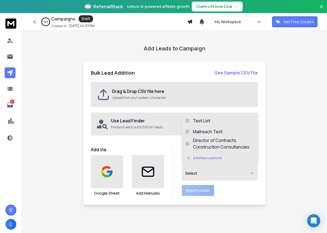
click at [195, 173] on span "Select" at bounding box center [191, 172] width 12 height 5
click at [203, 142] on div "Director of Contracts, Construction Consultancies" at bounding box center [222, 143] width 59 height 13
click at [194, 193] on button "Import Leads" at bounding box center [198, 190] width 32 height 11
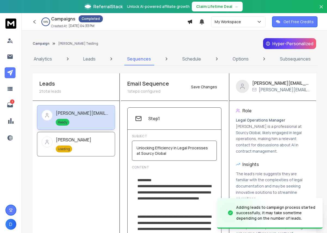
click at [93, 148] on div "Loading" at bounding box center [83, 148] width 55 height 7
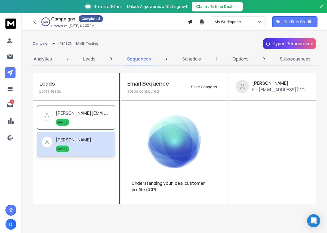
click at [93, 120] on div "Ready" at bounding box center [83, 121] width 55 height 7
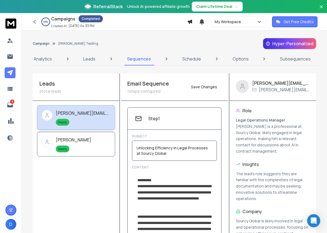
click at [92, 147] on div "Ready" at bounding box center [83, 148] width 55 height 7
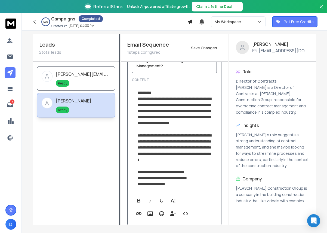
scroll to position [56, 0]
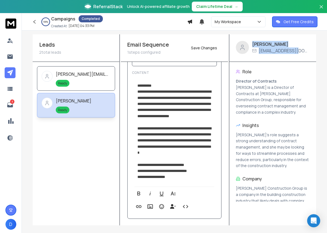
drag, startPoint x: 298, startPoint y: 51, endPoint x: 252, endPoint y: 45, distance: 47.2
click at [252, 45] on div "[PERSON_NAME] [EMAIL_ADDRESS][DOMAIN_NAME]" at bounding box center [273, 47] width 74 height 13
copy div "[PERSON_NAME] [EMAIL_ADDRESS][DOMAIN_NAME]"
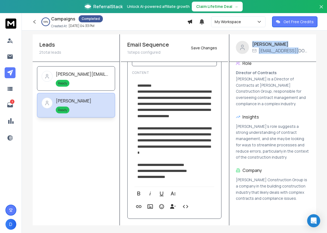
scroll to position [0, 0]
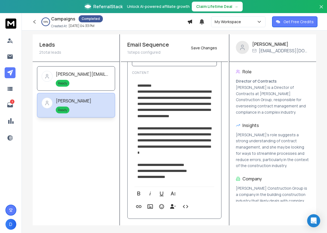
click at [163, 141] on p "**********" at bounding box center [174, 143] width 74 height 36
click at [157, 87] on p "**********" at bounding box center [174, 85] width 74 height 6
